Goal: Navigation & Orientation: Find specific page/section

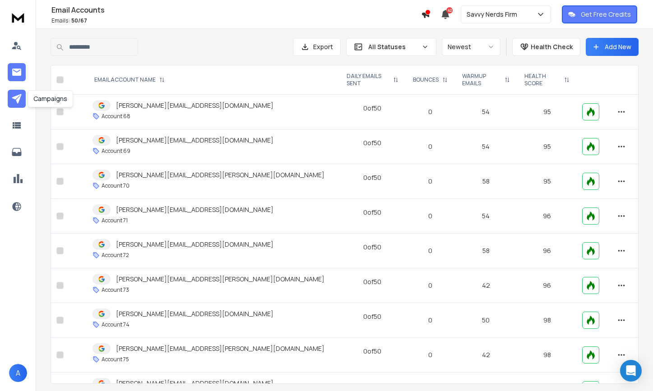
click at [19, 99] on icon at bounding box center [16, 98] width 9 height 9
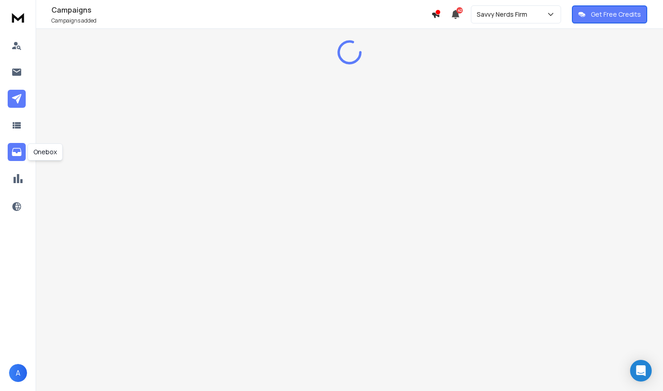
click at [16, 157] on link at bounding box center [17, 152] width 18 height 18
